Goal: Communication & Community: Answer question/provide support

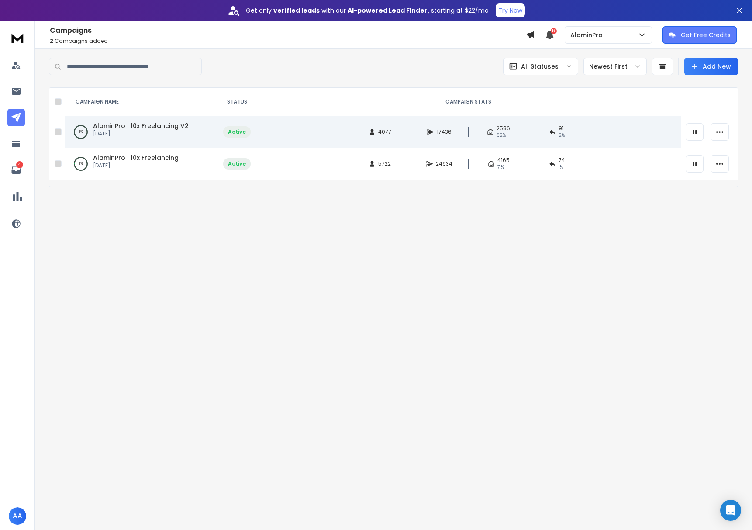
click at [128, 125] on span "AlaminPro | 10x Freelancing V2" at bounding box center [141, 125] width 96 height 9
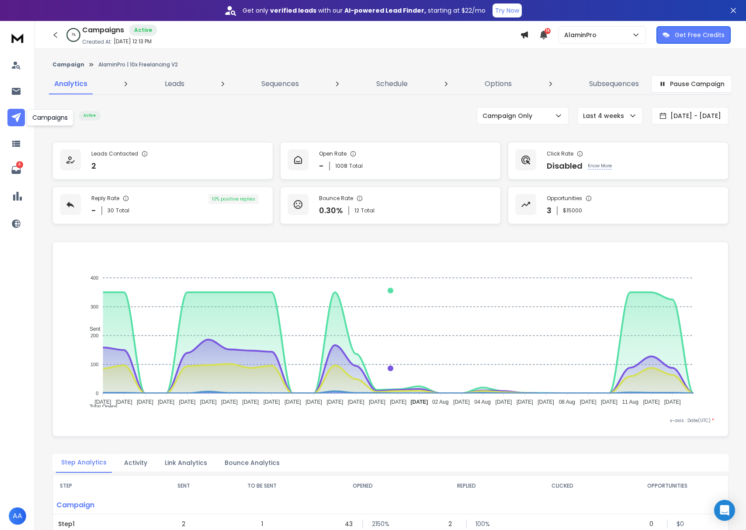
click at [23, 118] on link at bounding box center [15, 117] width 17 height 17
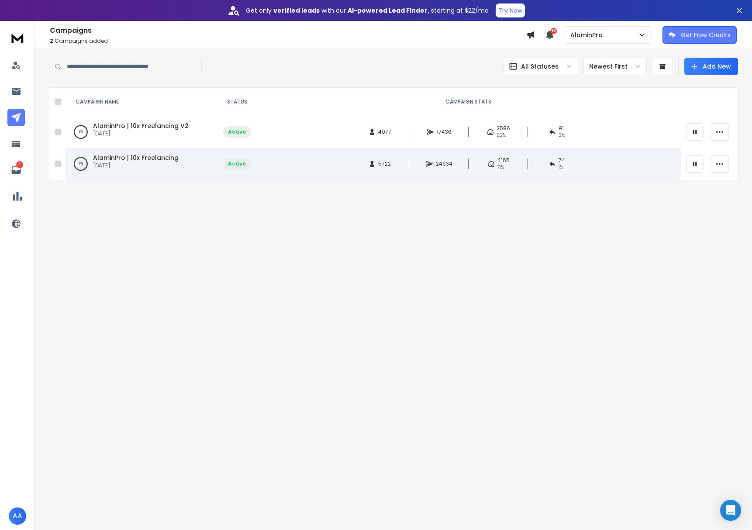
click at [140, 157] on span "AlaminPro | 10x Freelancing" at bounding box center [136, 157] width 86 height 9
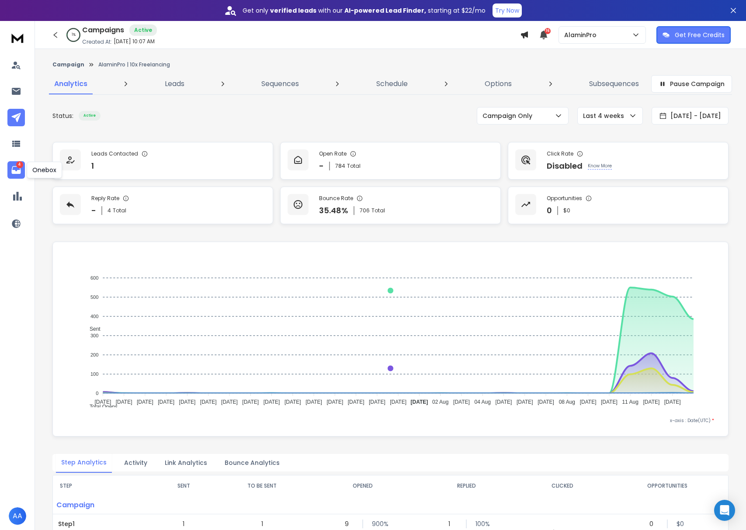
click at [20, 163] on p "4" at bounding box center [19, 164] width 7 height 7
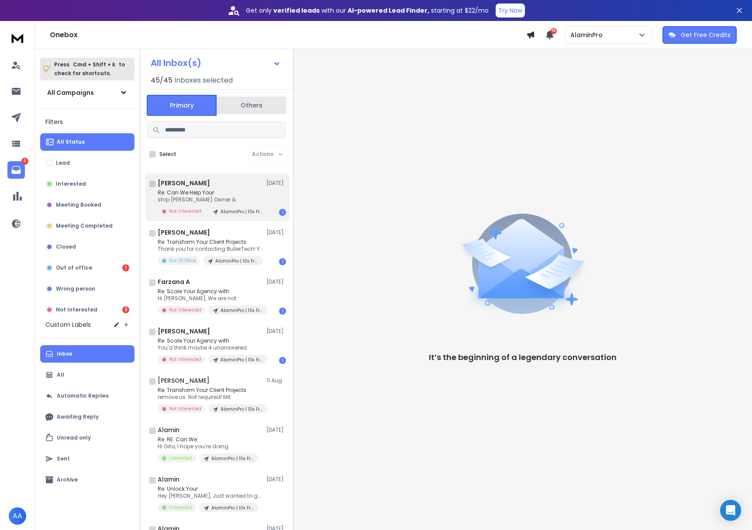
click at [237, 211] on p "AlaminPro | 10x Freelancing" at bounding box center [242, 211] width 42 height 7
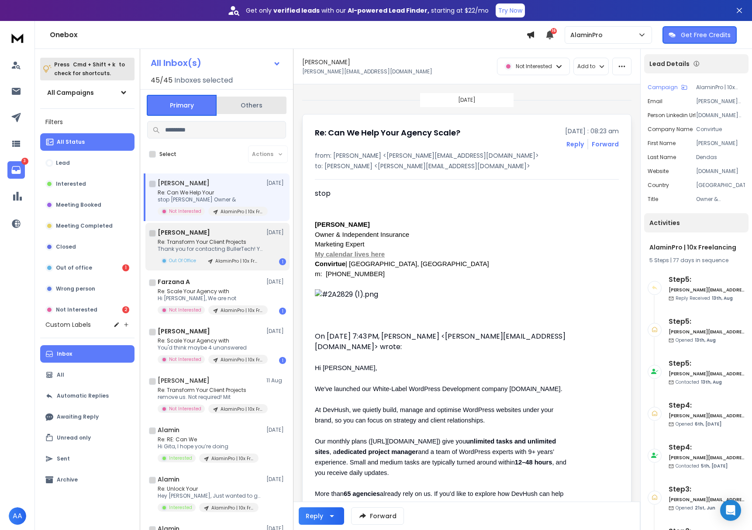
click at [212, 242] on p "Re: Transform Your Client Projects" at bounding box center [210, 241] width 105 height 7
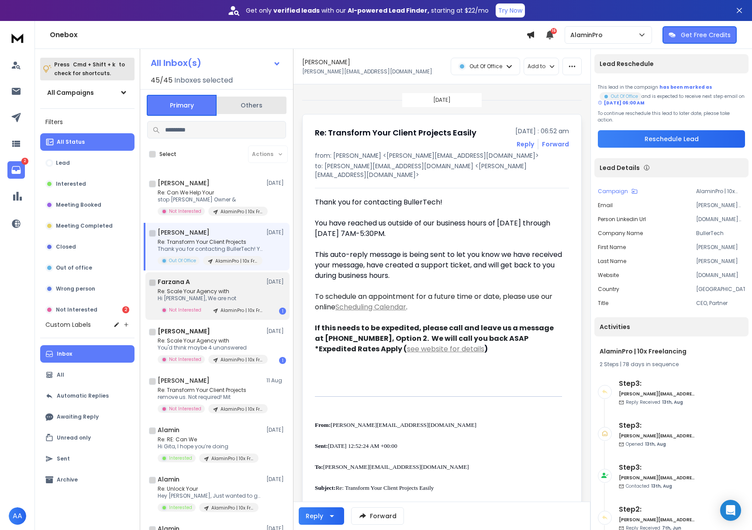
click at [207, 292] on p "Re: Scale Your Agency with" at bounding box center [210, 291] width 105 height 7
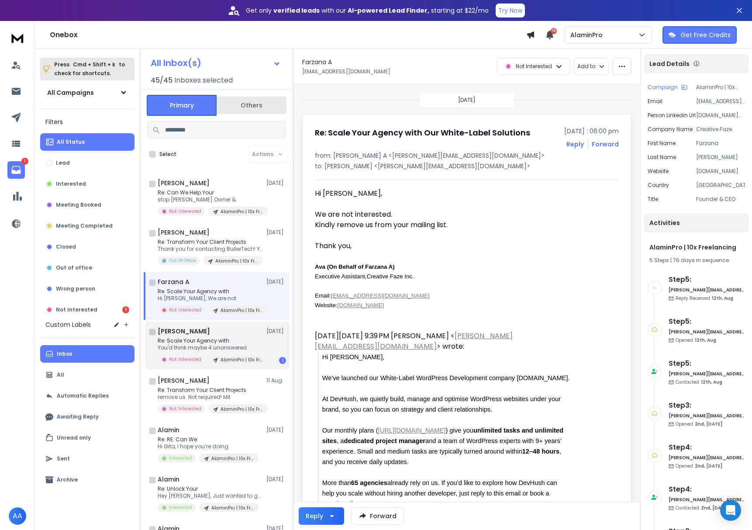
click at [196, 338] on p "Re: Scale Your Agency with" at bounding box center [210, 340] width 105 height 7
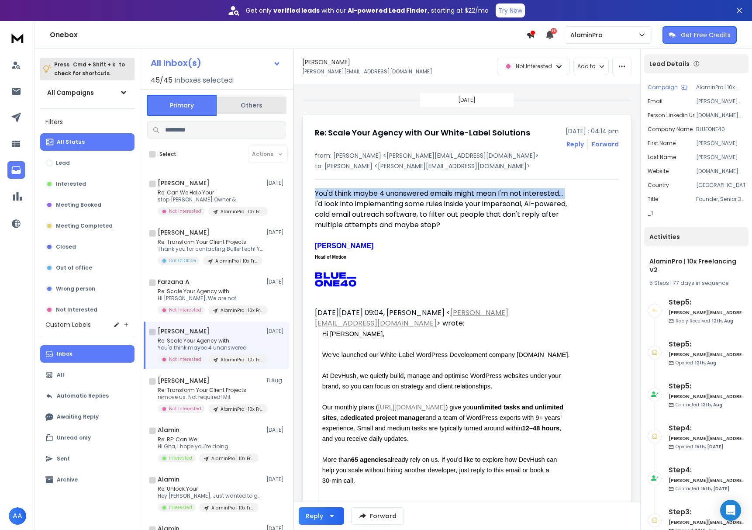
drag, startPoint x: 316, startPoint y: 192, endPoint x: 570, endPoint y: 191, distance: 253.8
click at [570, 191] on div "You'd think maybe 4 unanswered emails might mean I'm not interested... I'd look…" at bounding box center [442, 209] width 255 height 42
copy div "You'd think maybe 4 unanswered emails might mean I'm not interested..."
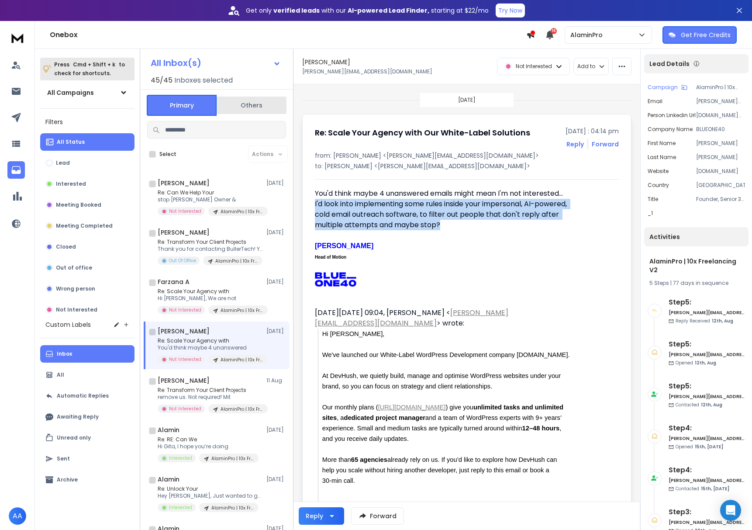
drag, startPoint x: 314, startPoint y: 204, endPoint x: 491, endPoint y: 229, distance: 178.6
click at [491, 229] on div "You'd think maybe 4 unanswered emails might mean I'm not interested... I'd look…" at bounding box center [442, 209] width 255 height 42
copy div "I'd look into implementing some rules inside your impersonal, AI-powered, cold …"
click at [442, 213] on div "You'd think maybe 4 unanswered emails might mean I'm not interested... I'd look…" at bounding box center [442, 209] width 255 height 42
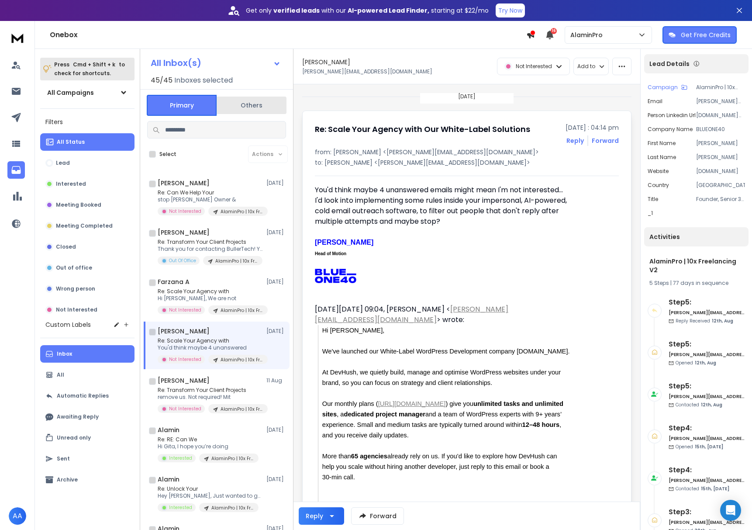
scroll to position [5, 0]
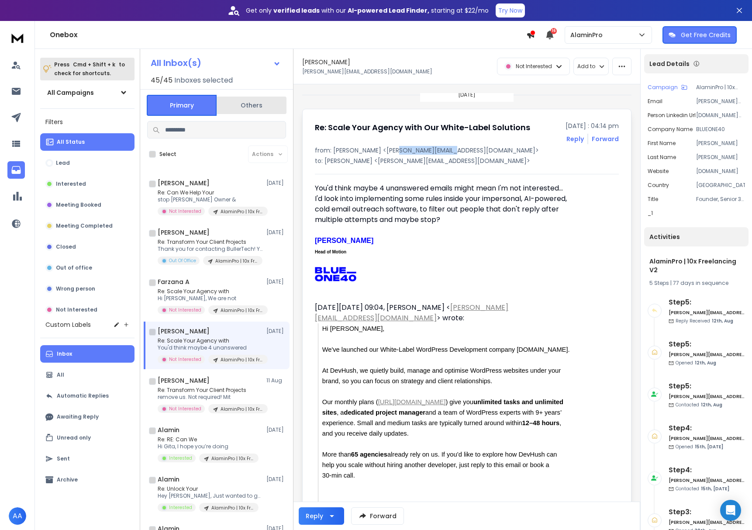
drag, startPoint x: 443, startPoint y: 150, endPoint x: 391, endPoint y: 152, distance: 52.0
click at [391, 152] on p "from: [PERSON_NAME] <[PERSON_NAME][EMAIL_ADDRESS][DOMAIN_NAME]>" at bounding box center [467, 150] width 304 height 9
copy p "[DOMAIN_NAME]"
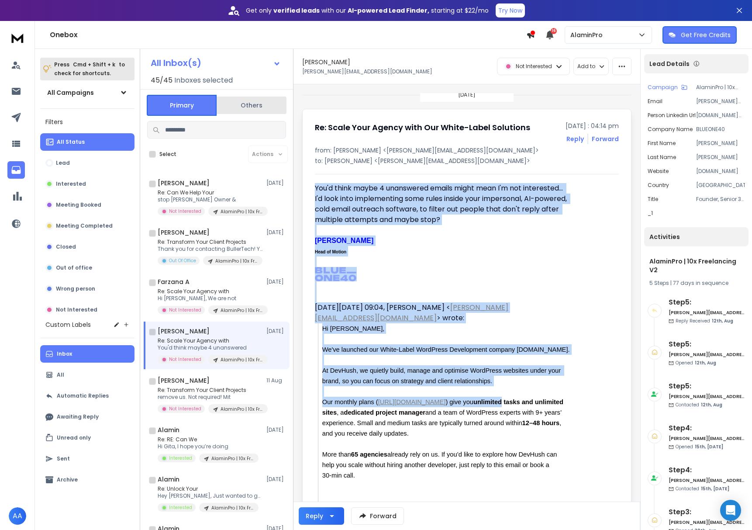
drag, startPoint x: 315, startPoint y: 187, endPoint x: 515, endPoint y: 399, distance: 291.1
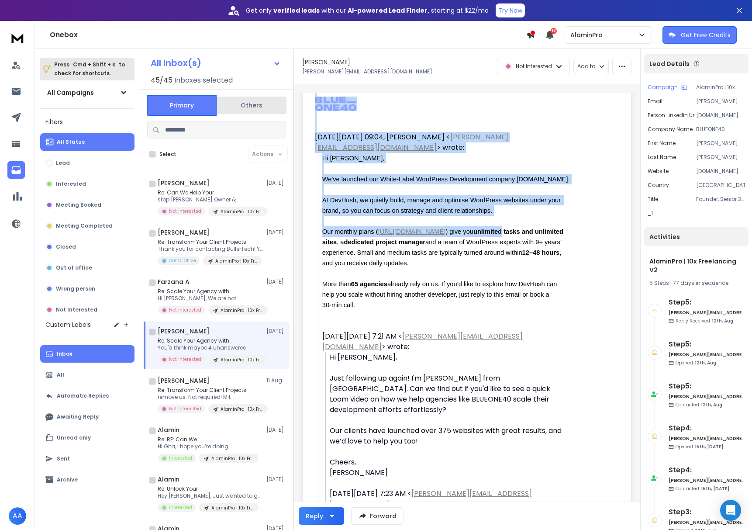
scroll to position [229, 0]
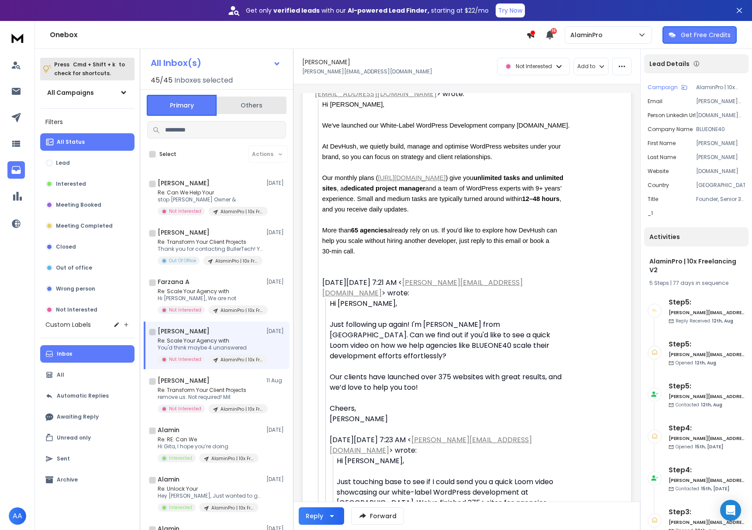
click at [416, 242] on span "already rely on us. If you’d like to explore how DevHush can help you scale wit…" at bounding box center [440, 235] width 237 height 17
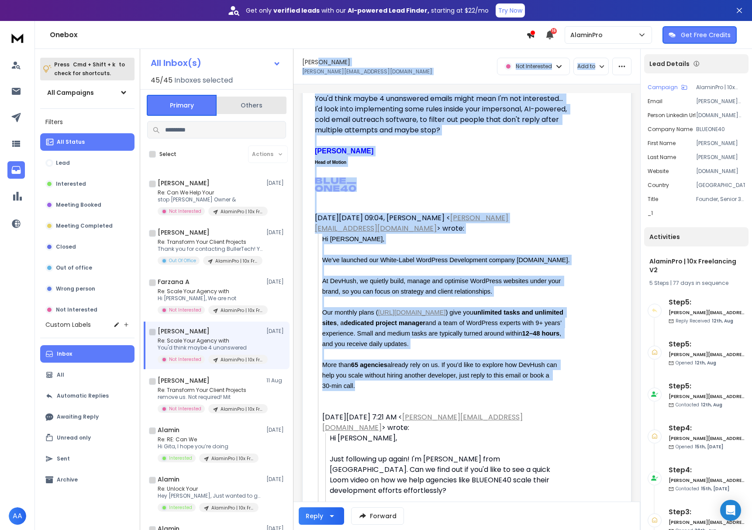
scroll to position [0, 0]
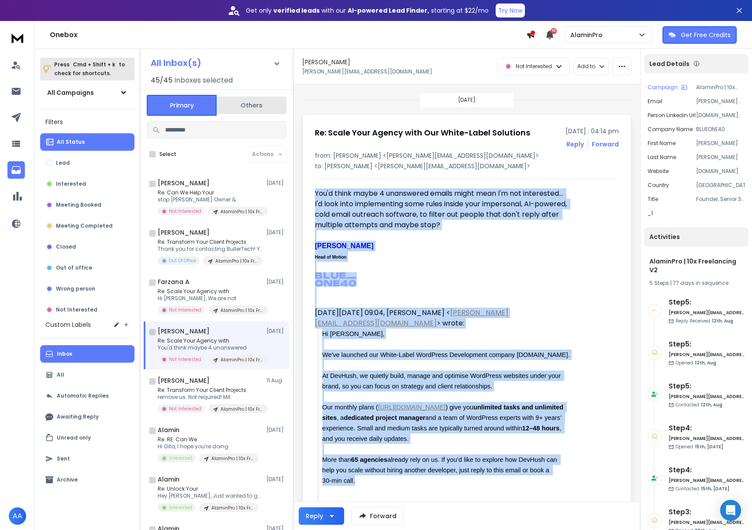
drag, startPoint x: 360, startPoint y: 252, endPoint x: 310, endPoint y: 194, distance: 76.8
copy div "Lor'i dolor sitam 0 consectetu adipis elits doei T'i utl etdolorema... A'e admi…"
click at [478, 198] on div "You'd think maybe 4 unanswered emails might mean I'm not interested... I'd look…" at bounding box center [442, 209] width 255 height 42
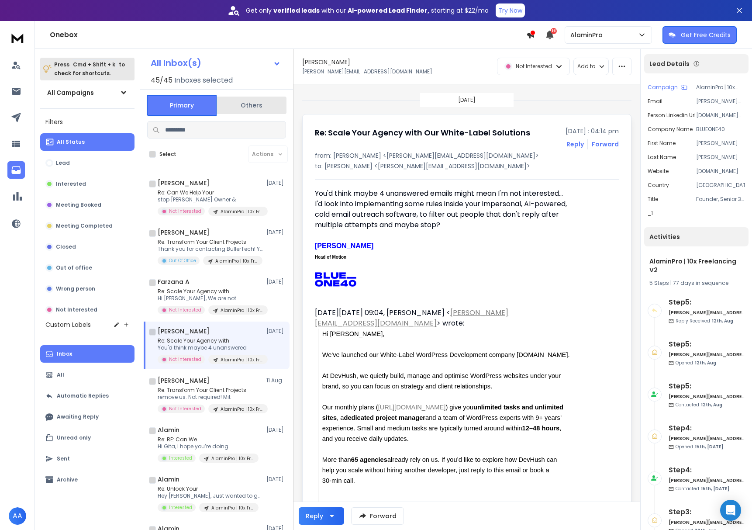
click at [568, 143] on button "Reply" at bounding box center [574, 144] width 17 height 9
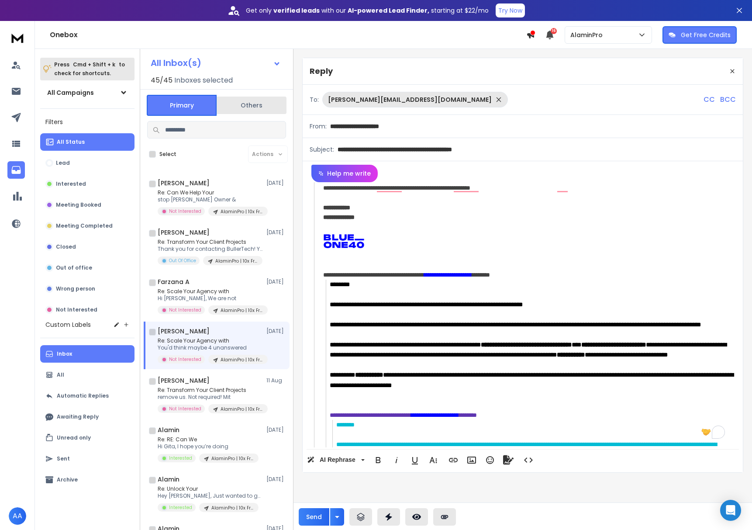
scroll to position [36, 0]
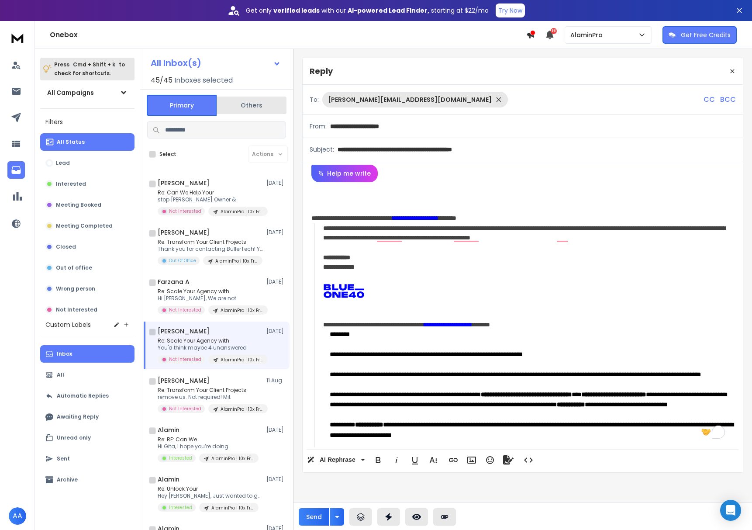
click at [317, 515] on button "Send" at bounding box center [314, 516] width 31 height 17
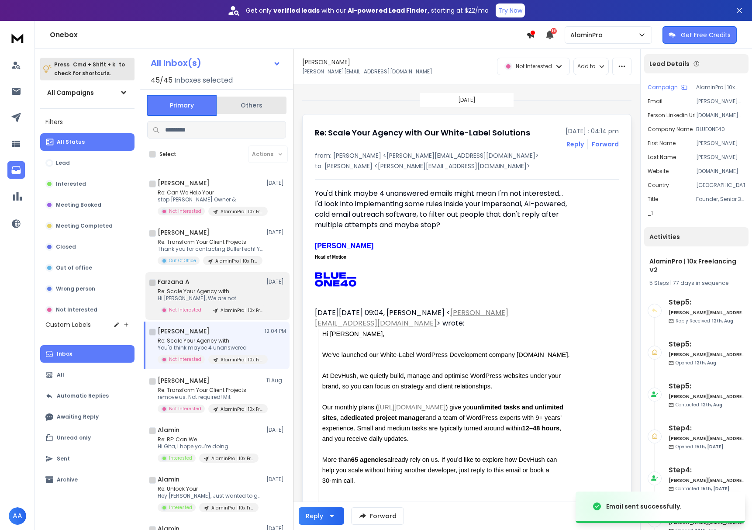
click at [222, 297] on p "Hi [PERSON_NAME], We are not" at bounding box center [210, 298] width 105 height 7
